Goal: Information Seeking & Learning: Check status

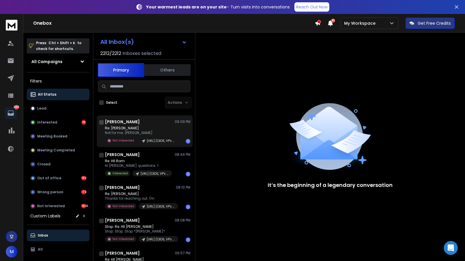
click at [115, 128] on p "Re: [PERSON_NAME]" at bounding box center [140, 128] width 70 height 5
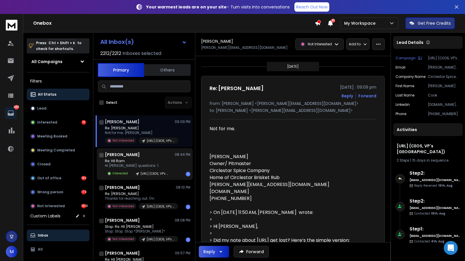
click at [136, 160] on p "Re: HII Ram" at bounding box center [138, 161] width 67 height 5
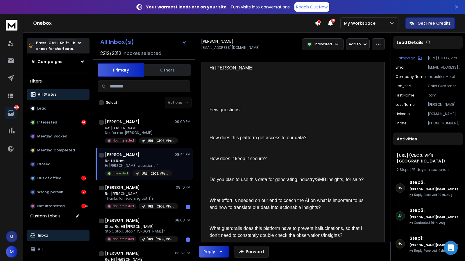
scroll to position [136, 0]
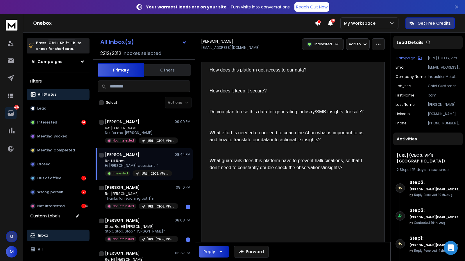
click at [310, 115] on div "Do you plan to use this data for generating industry/SMB insights, for sale?" at bounding box center [291, 111] width 162 height 7
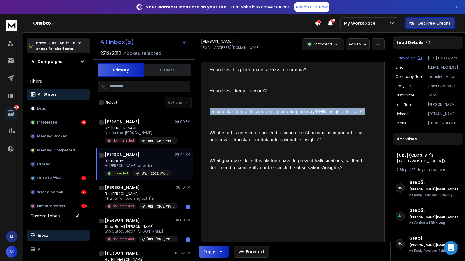
click at [310, 115] on div "Do you plan to use this data for generating industry/SMB insights, for sale?" at bounding box center [291, 111] width 162 height 7
click at [322, 115] on div "Do you plan to use this data for generating industry/SMB insights, for sale?" at bounding box center [291, 111] width 162 height 7
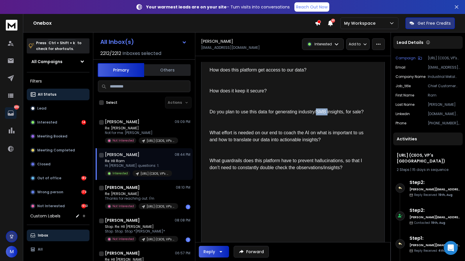
click at [322, 115] on div "Do you plan to use this data for generating industry/SMB insights, for sale?" at bounding box center [291, 111] width 162 height 7
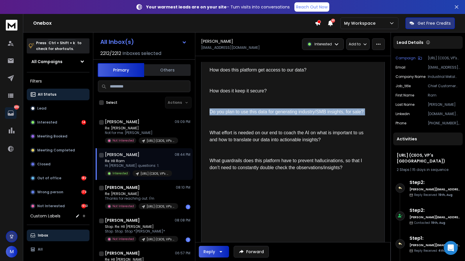
click at [322, 115] on div "Do you plan to use this data for generating industry/SMB insights, for sale?" at bounding box center [291, 111] width 162 height 7
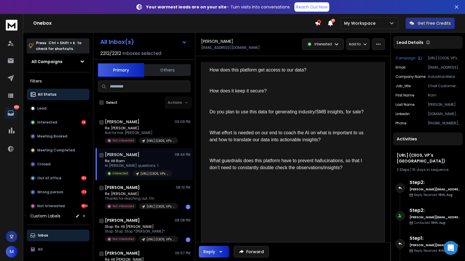
click at [323, 102] on li "How does it keep it secure?" at bounding box center [291, 91] width 162 height 21
click at [307, 115] on div "Do you plan to use this data for generating industry/SMB insights, for sale?" at bounding box center [291, 111] width 162 height 7
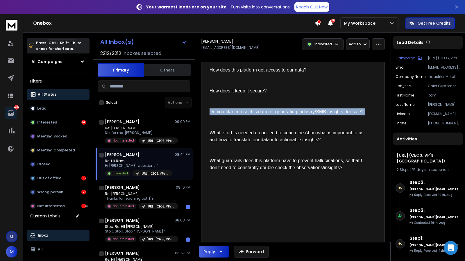
click at [307, 115] on div "Do you plan to use this data for generating industry/SMB insights, for sale?" at bounding box center [291, 111] width 162 height 7
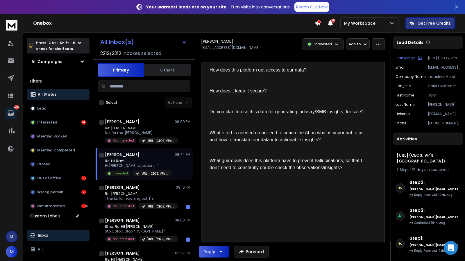
click at [311, 115] on li "Do you plan to use this data for generating industry/SMB insights, for sale?" at bounding box center [291, 112] width 162 height 21
click at [310, 115] on div "Do you plan to use this data for generating industry/SMB insights, for sale?" at bounding box center [291, 111] width 162 height 7
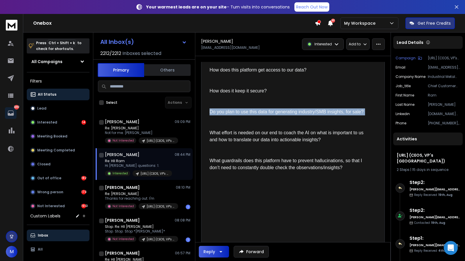
click at [310, 115] on div "Do you plan to use this data for generating industry/SMB insights, for sale?" at bounding box center [291, 111] width 162 height 7
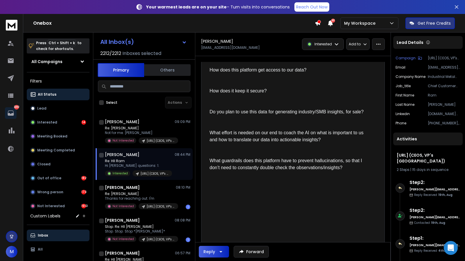
click at [318, 150] on li "What effort is needed on our end to coach the AI on what is important to us and…" at bounding box center [291, 136] width 162 height 28
click at [316, 150] on li "What effort is needed on our end to coach the AI on what is important to us and…" at bounding box center [291, 136] width 162 height 28
click at [318, 143] on div "What effort is needed on our end to coach the AI on what is important to us and…" at bounding box center [291, 136] width 162 height 14
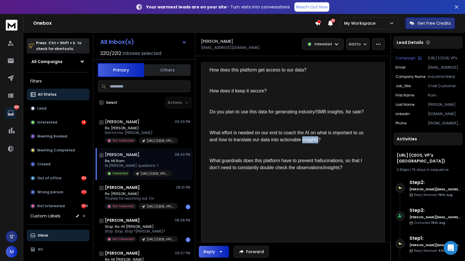
click at [319, 143] on div "What effort is needed on our end to coach the AI on what is important to us and…" at bounding box center [291, 136] width 162 height 14
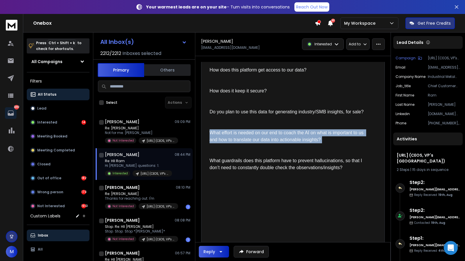
click at [319, 143] on div "What effort is needed on our end to coach the AI on what is important to us and…" at bounding box center [291, 136] width 162 height 14
click at [331, 143] on div "What effort is needed on our end to coach the AI on what is important to us and…" at bounding box center [291, 136] width 162 height 14
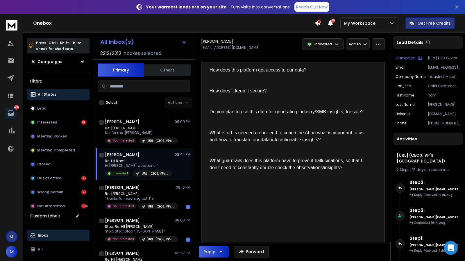
click at [331, 143] on div "What effort is needed on our end to coach the AI on what is important to us and…" at bounding box center [291, 136] width 162 height 14
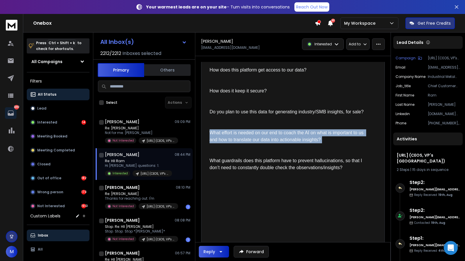
click at [331, 143] on div "What effort is needed on our end to coach the AI on what is important to us and…" at bounding box center [291, 136] width 162 height 14
click at [335, 143] on div "What effort is needed on our end to coach the AI on what is important to us and…" at bounding box center [291, 136] width 162 height 14
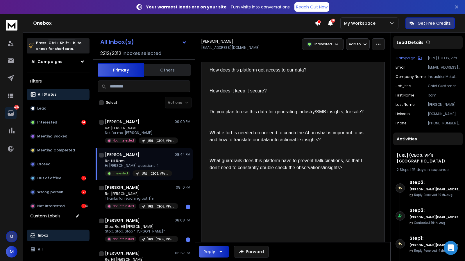
click at [325, 171] on div "What guardrails does this platform have to prevent hallucinations, so that I do…" at bounding box center [291, 164] width 162 height 14
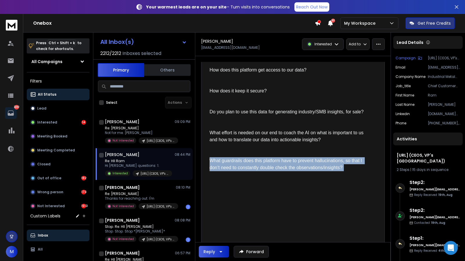
click at [325, 171] on div "What guardrails does this platform have to prevent hallucinations, so that I do…" at bounding box center [291, 164] width 162 height 14
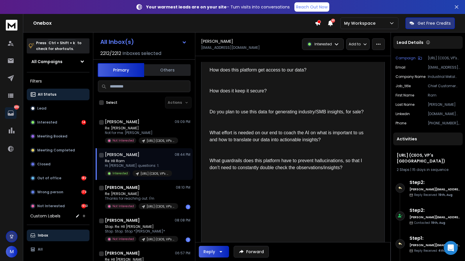
click at [331, 150] on li "What effort is needed on our end to coach the AI on what is important to us and…" at bounding box center [291, 136] width 162 height 28
click at [335, 143] on div "What effort is needed on our end to coach the AI on what is important to us and…" at bounding box center [291, 136] width 162 height 14
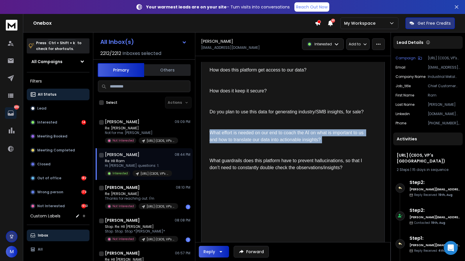
click at [335, 143] on div "What effort is needed on our end to coach the AI on what is important to us and…" at bounding box center [291, 136] width 162 height 14
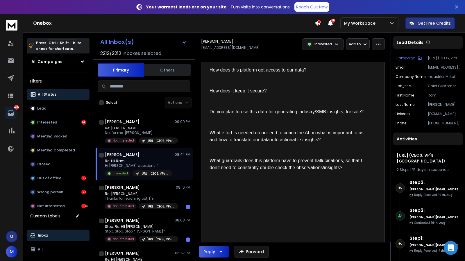
click at [346, 168] on li "What guardrails does this platform have to prevent hallucinations, so that I do…" at bounding box center [291, 164] width 162 height 28
click at [346, 171] on div "What guardrails does this platform have to prevent hallucinations, so that I do…" at bounding box center [291, 164] width 162 height 14
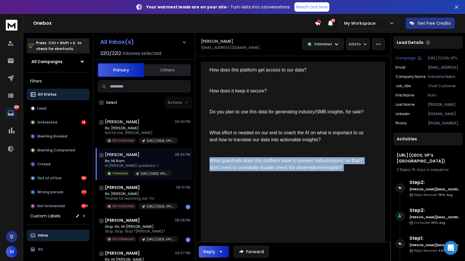
click at [346, 171] on div "What guardrails does this platform have to prevent hallucinations, so that I do…" at bounding box center [291, 164] width 162 height 14
click at [350, 171] on div "What guardrails does this platform have to prevent hallucinations, so that I do…" at bounding box center [291, 164] width 162 height 14
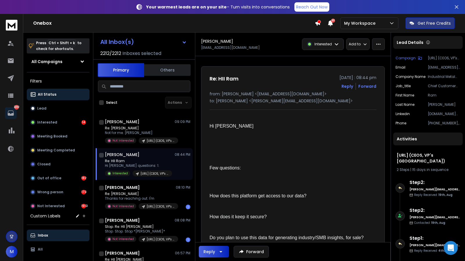
scroll to position [0, 0]
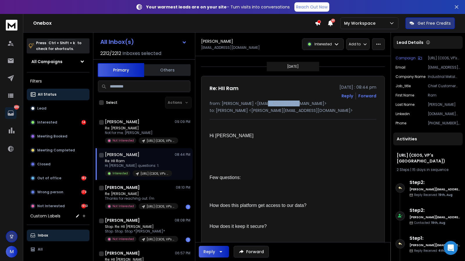
drag, startPoint x: 302, startPoint y: 103, endPoint x: 269, endPoint y: 104, distance: 32.6
click at [269, 104] on p "from: [PERSON_NAME] <[EMAIL_ADDRESS][DOMAIN_NAME]>" at bounding box center [293, 104] width 167 height 6
click at [267, 148] on div "Hi [PERSON_NAME] Few questions: How does this platform get access to our data? …" at bounding box center [291, 222] width 162 height 195
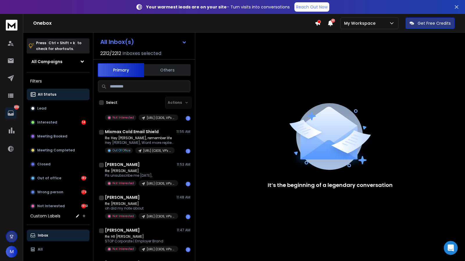
scroll to position [1721, 0]
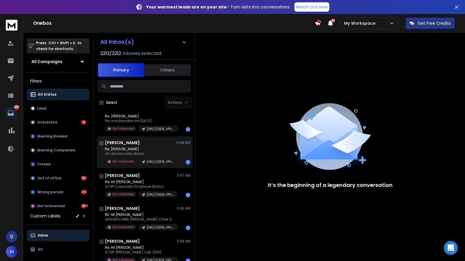
click at [154, 148] on p "Re: [PERSON_NAME]" at bounding box center [140, 149] width 70 height 5
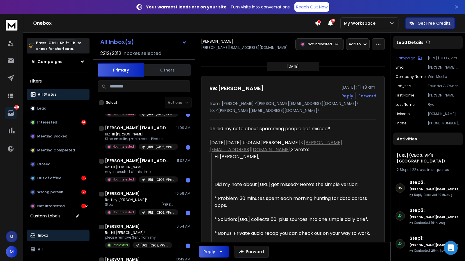
scroll to position [2264, 0]
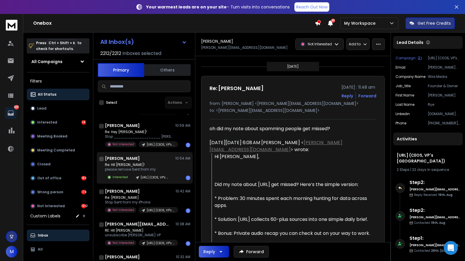
click at [148, 162] on div "[PERSON_NAME] 10:54 AM Re: HII [PERSON_NAME]! please remove Sent from my Intere…" at bounding box center [148, 168] width 86 height 25
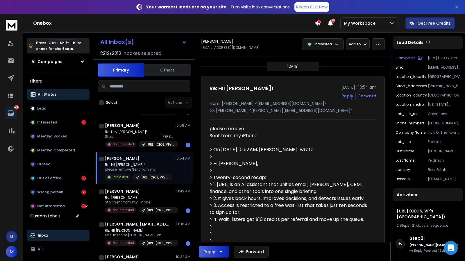
click at [317, 43] on p "Interested" at bounding box center [323, 44] width 17 height 5
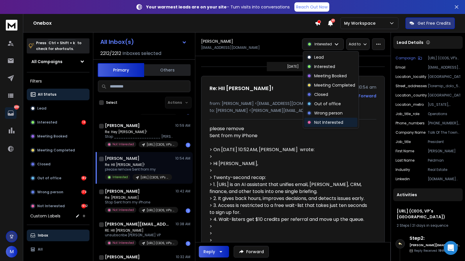
click at [323, 121] on p "Not Interested" at bounding box center [328, 123] width 29 height 6
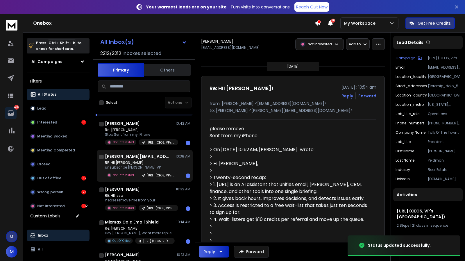
scroll to position [2468, 0]
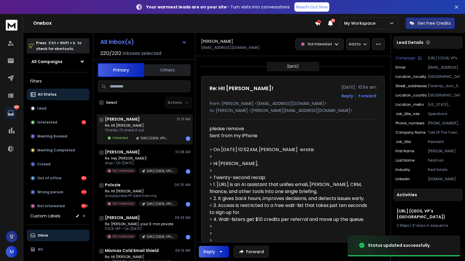
click at [156, 122] on div "[PERSON_NAME] 10:13 AM Re: HII [PERSON_NAME] Thanks, I'll check it out. Interes…" at bounding box center [148, 128] width 86 height 25
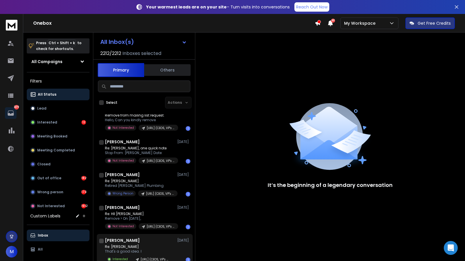
scroll to position [3161, 0]
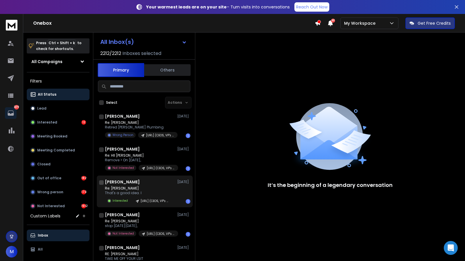
click at [152, 185] on div "[PERSON_NAME] [DATE] Re: HII [PERSON_NAME] That's a good idea. I Interested [UR…" at bounding box center [148, 191] width 86 height 25
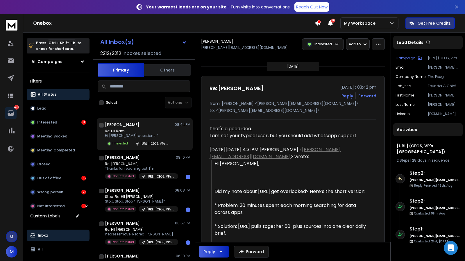
scroll to position [0, 0]
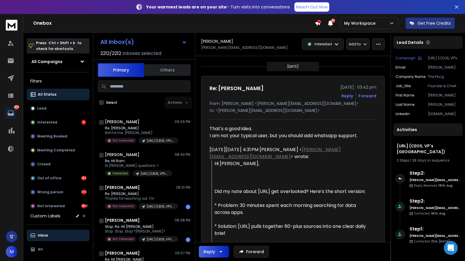
click at [277, 136] on div "I am not your typical user, but you should add whatsapp support." at bounding box center [291, 135] width 162 height 7
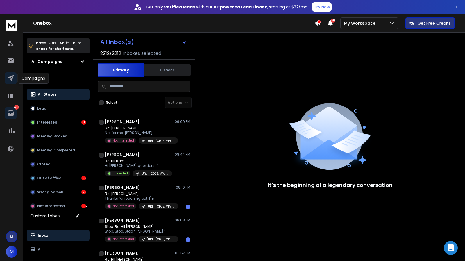
click at [9, 74] on link at bounding box center [11, 78] width 12 height 12
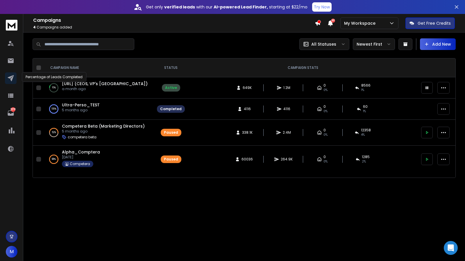
click at [58, 83] on div "10 %" at bounding box center [53, 87] width 9 height 9
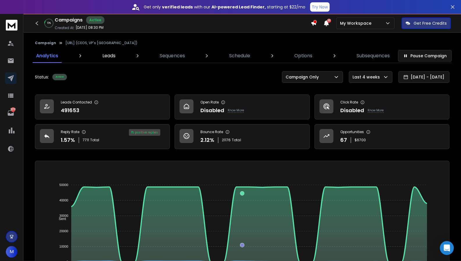
click at [115, 59] on p "Leads" at bounding box center [108, 55] width 13 height 7
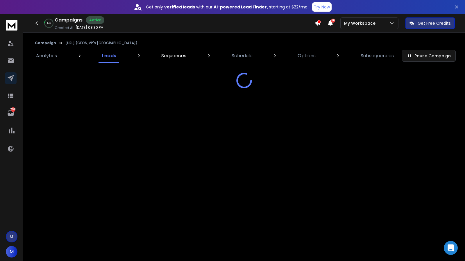
click at [167, 56] on p "Sequences" at bounding box center [173, 55] width 25 height 7
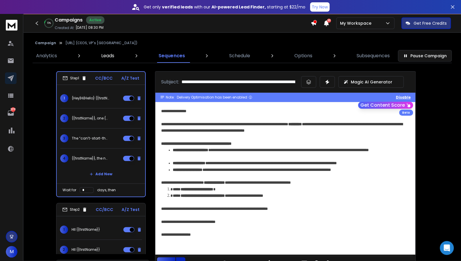
click at [110, 61] on link "Leads" at bounding box center [108, 56] width 20 height 14
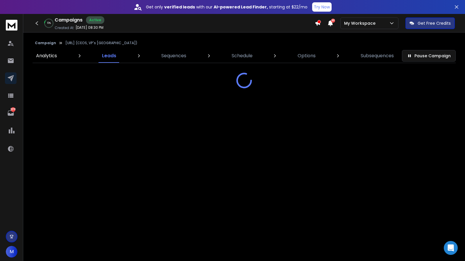
click at [46, 57] on p "Analytics" at bounding box center [46, 55] width 21 height 7
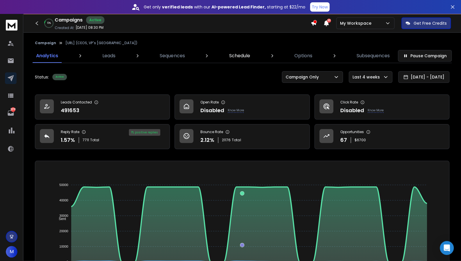
click at [243, 58] on p "Schedule" at bounding box center [239, 55] width 21 height 7
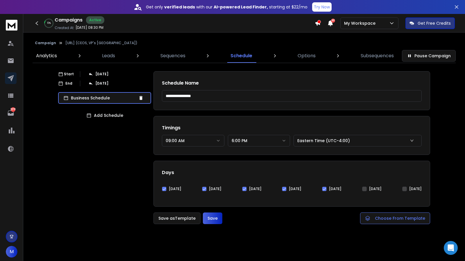
click at [46, 54] on p "Analytics" at bounding box center [46, 55] width 21 height 7
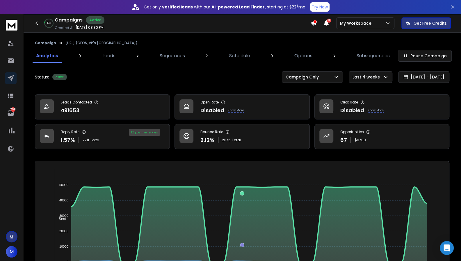
drag, startPoint x: 216, startPoint y: 75, endPoint x: 222, endPoint y: 75, distance: 5.5
click at [216, 75] on div "Status: Active Pause Campaign Campaign Only Last 4 weeks 22 Jul 2025 - 19 Aug 2…" at bounding box center [242, 77] width 415 height 12
